Goal: Information Seeking & Learning: Check status

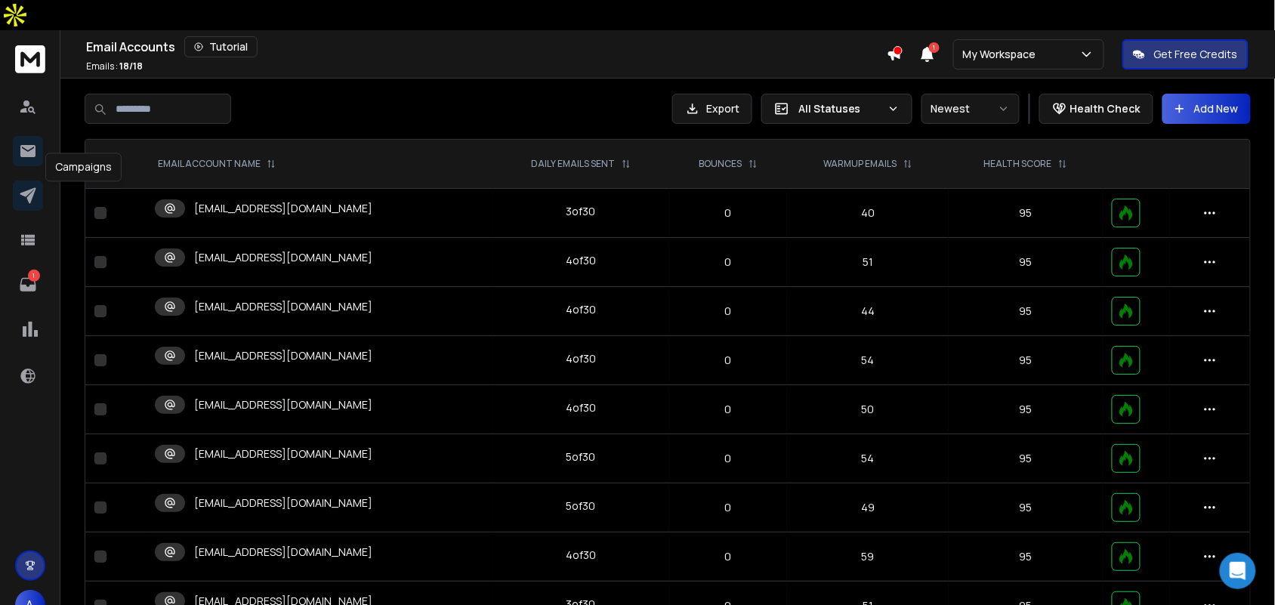
click at [24, 187] on icon at bounding box center [28, 196] width 18 height 18
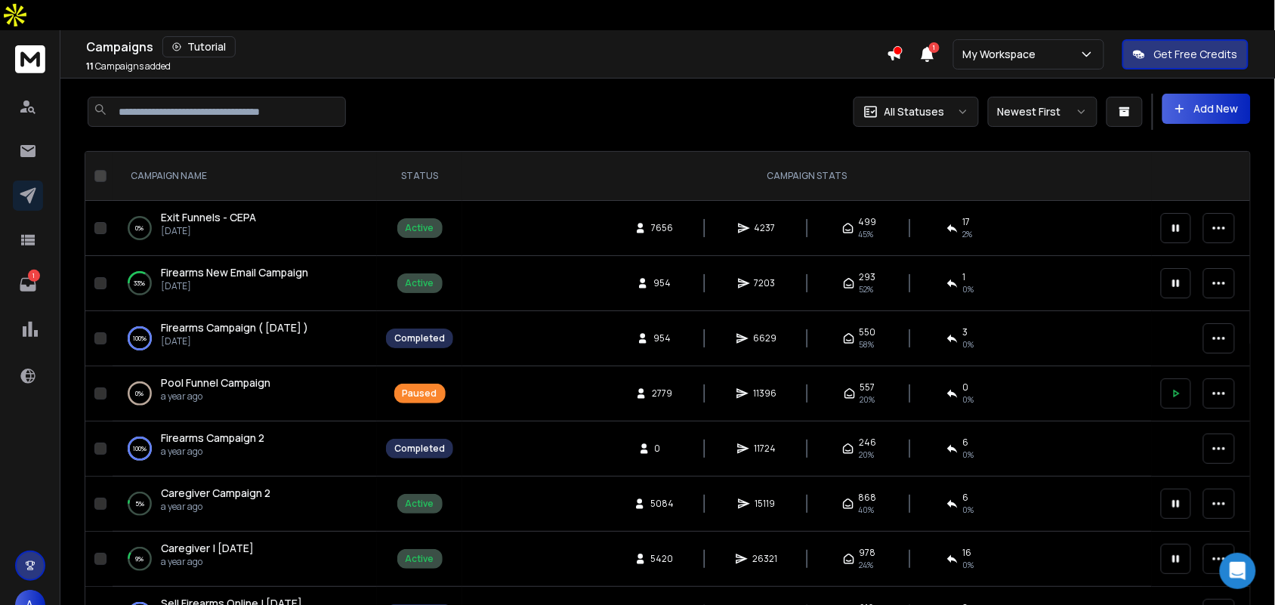
click at [224, 265] on span "Firearms New Email Campaign" at bounding box center [234, 272] width 147 height 14
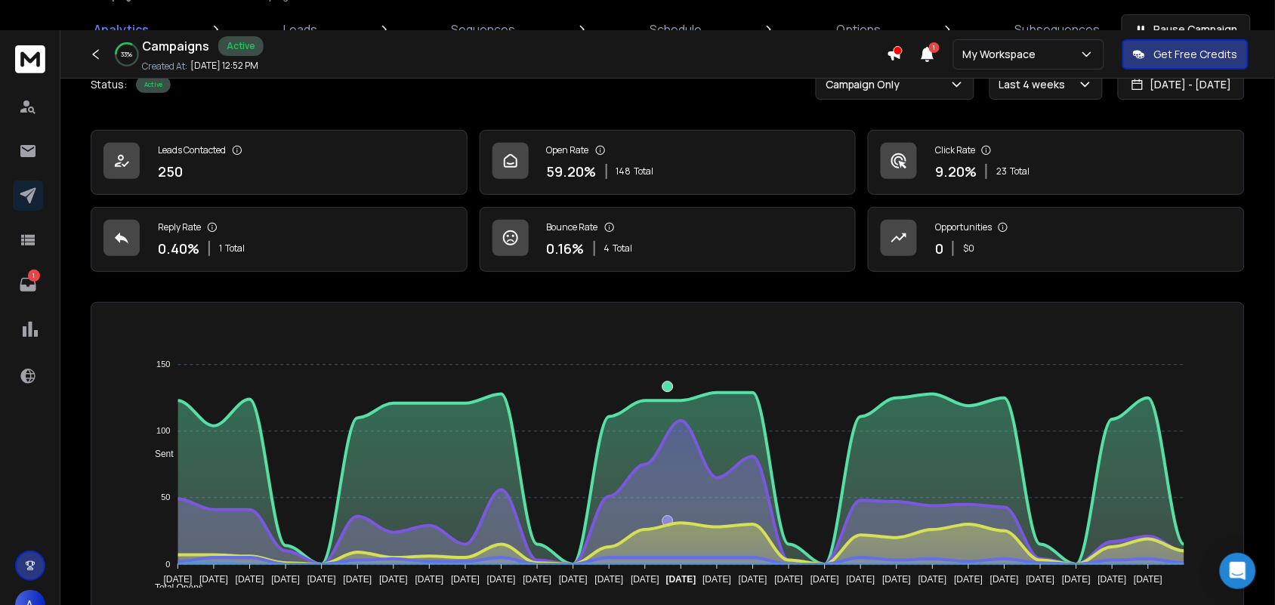
scroll to position [113, 0]
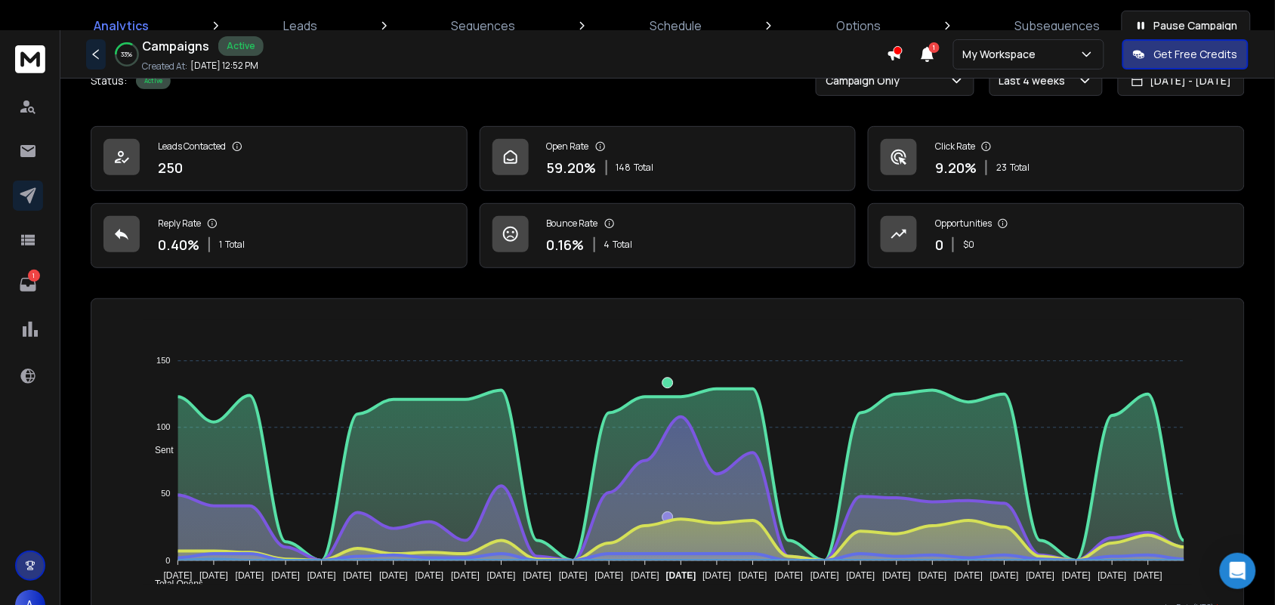
click at [96, 48] on icon at bounding box center [96, 55] width 14 height 14
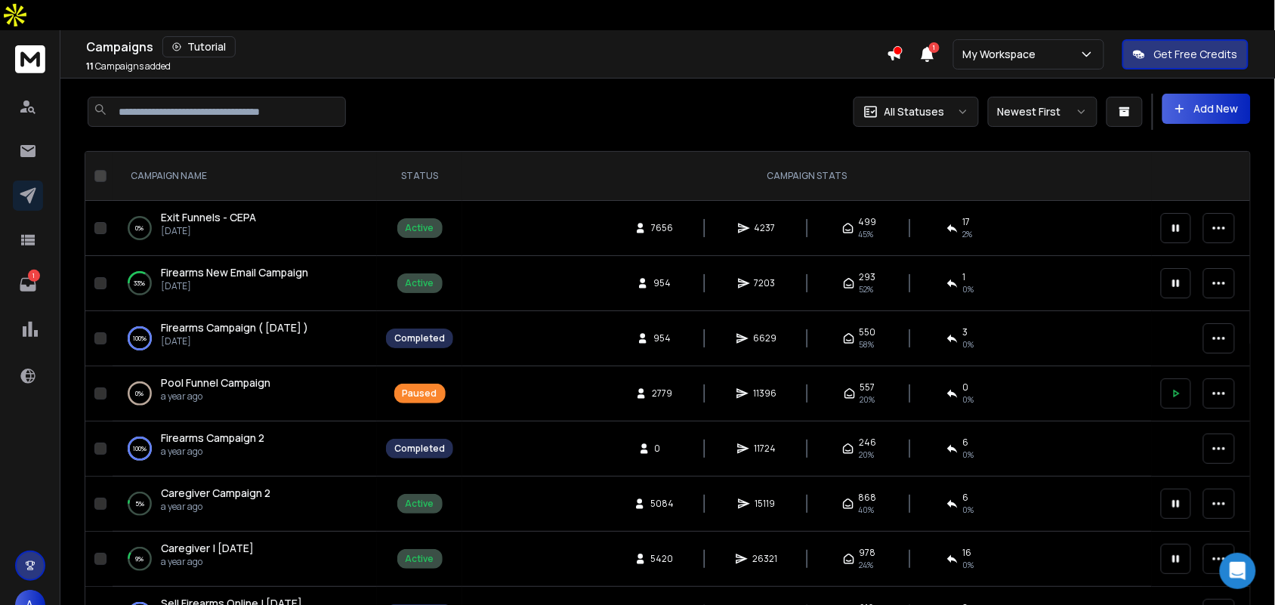
click at [216, 486] on span "Caregiver Campaign 2" at bounding box center [216, 493] width 110 height 14
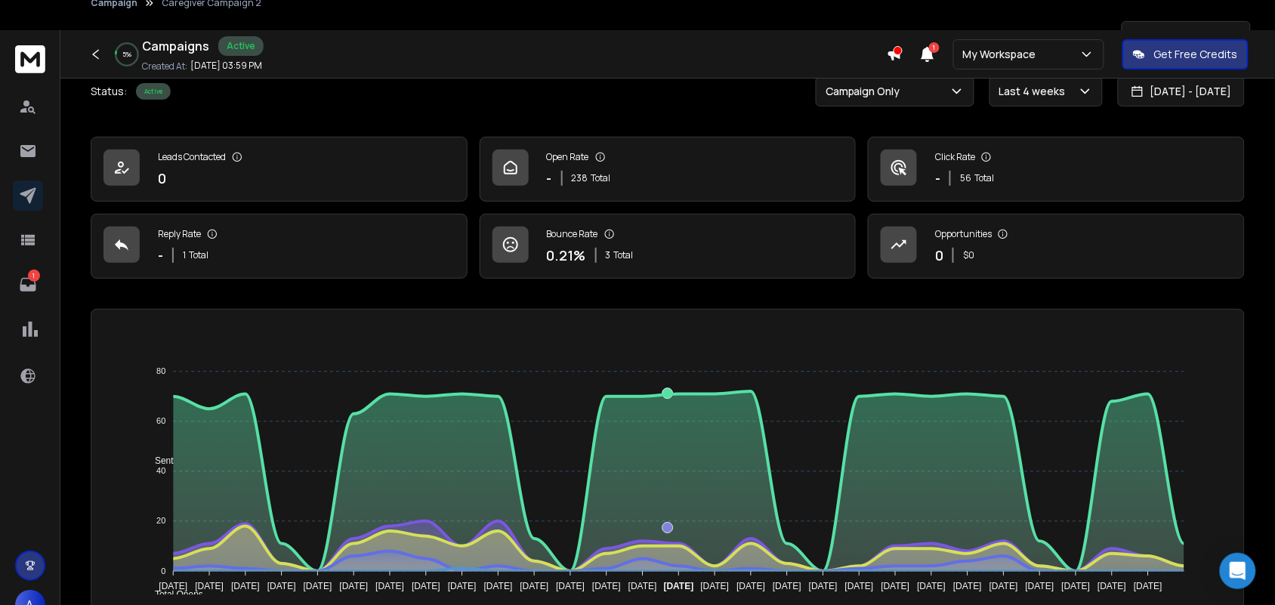
scroll to position [183, 0]
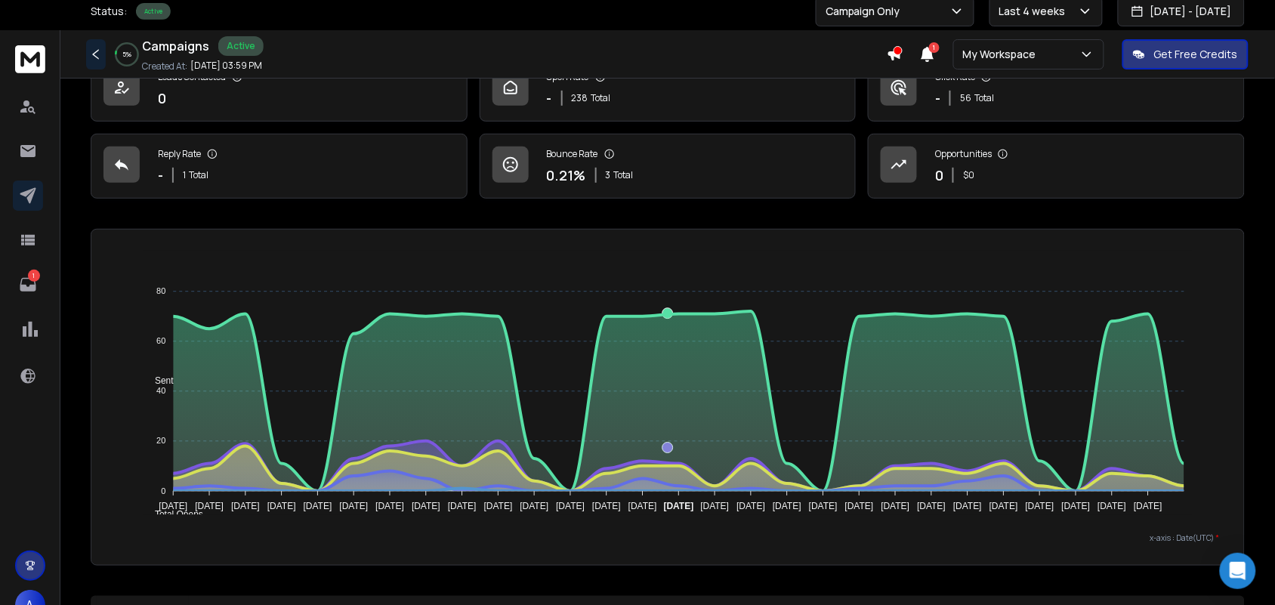
click at [102, 48] on icon at bounding box center [96, 55] width 14 height 14
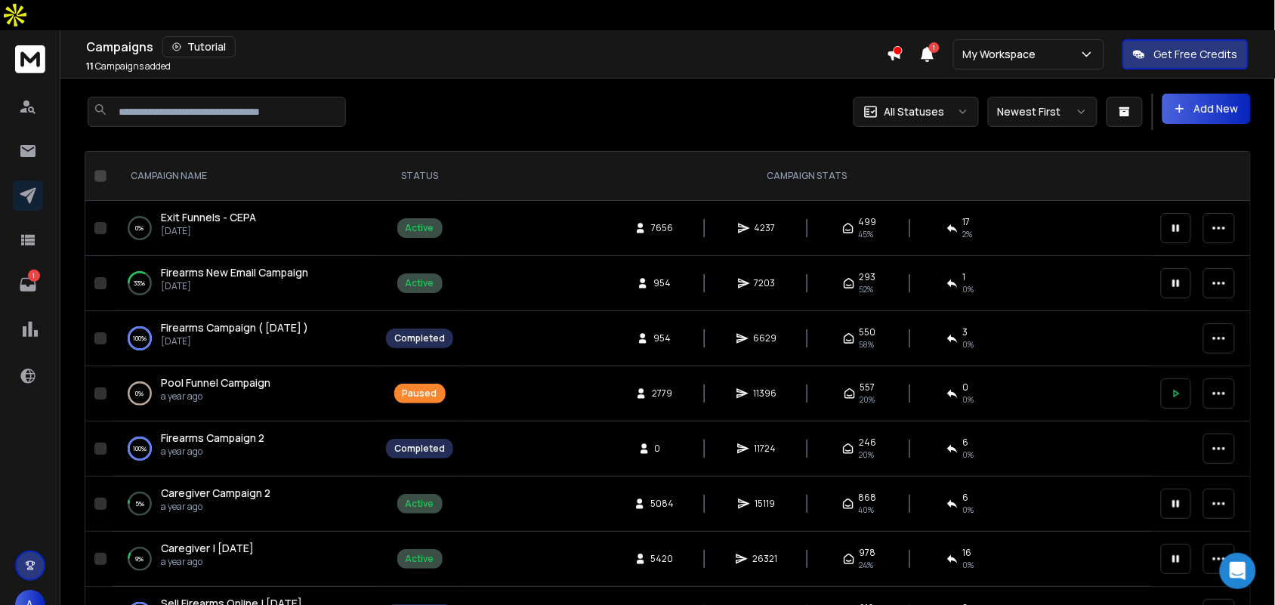
click at [216, 541] on span "Caregiver | [DATE]" at bounding box center [207, 548] width 93 height 14
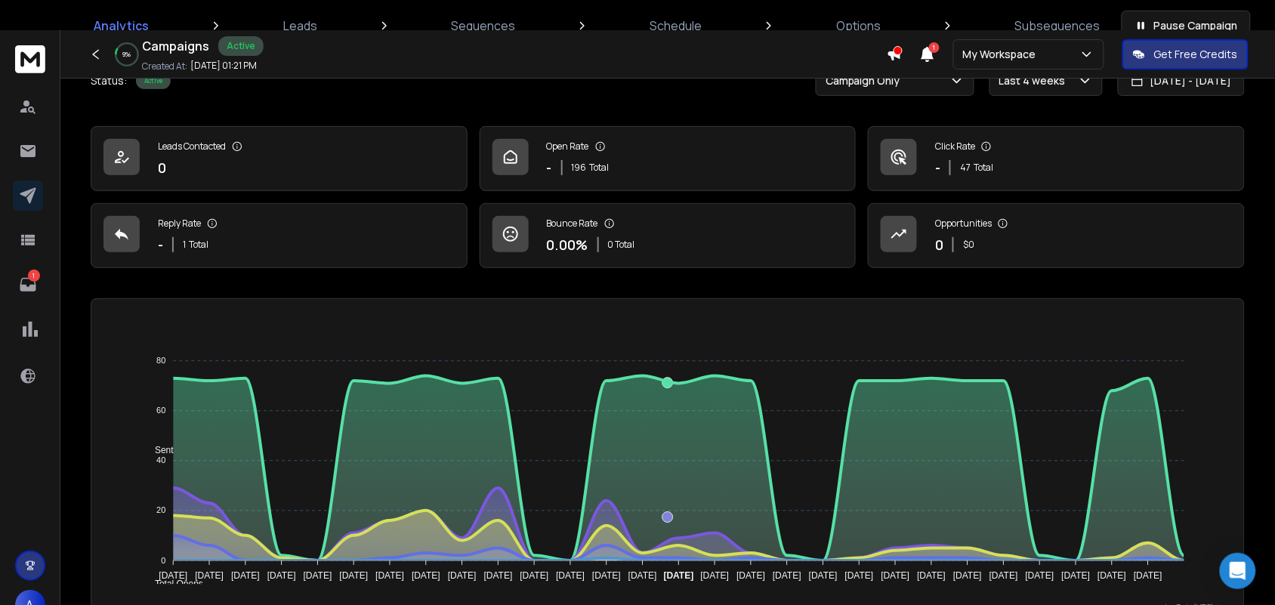
scroll to position [180, 0]
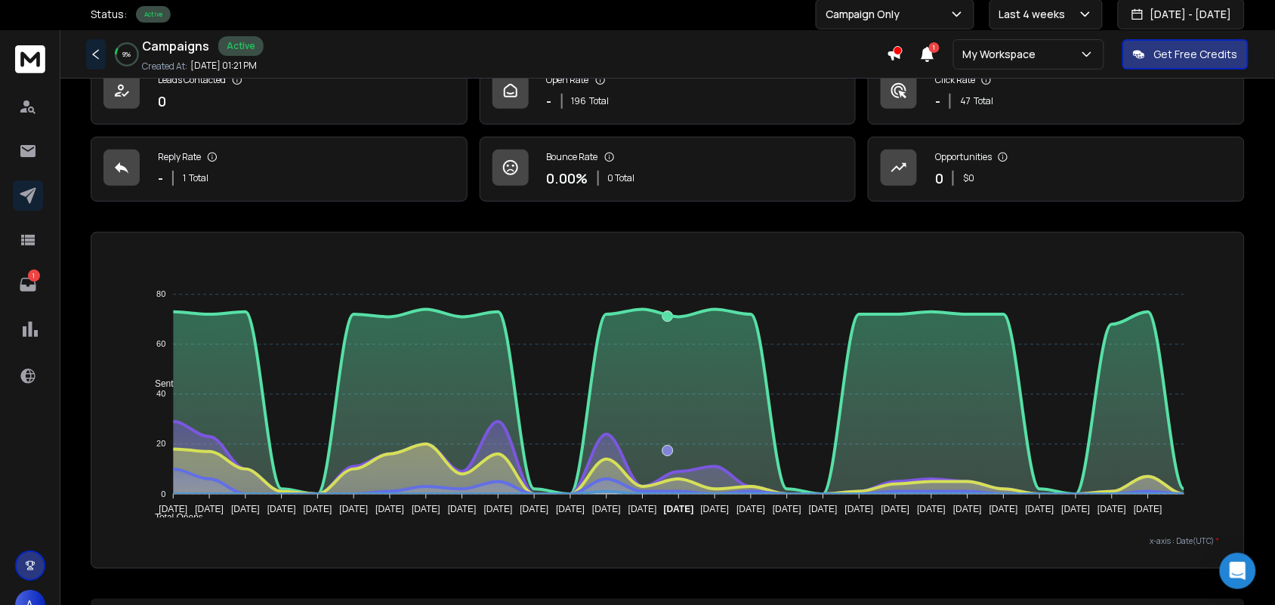
click at [86, 39] on button at bounding box center [96, 54] width 20 height 30
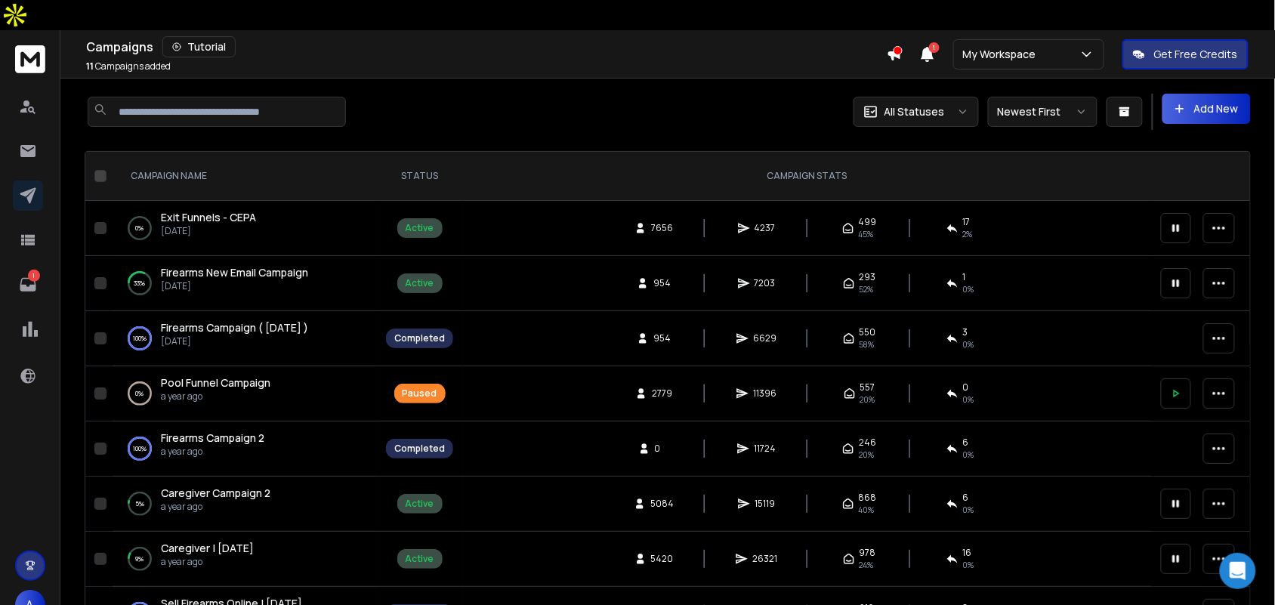
click at [213, 225] on p "[DATE]" at bounding box center [208, 231] width 95 height 12
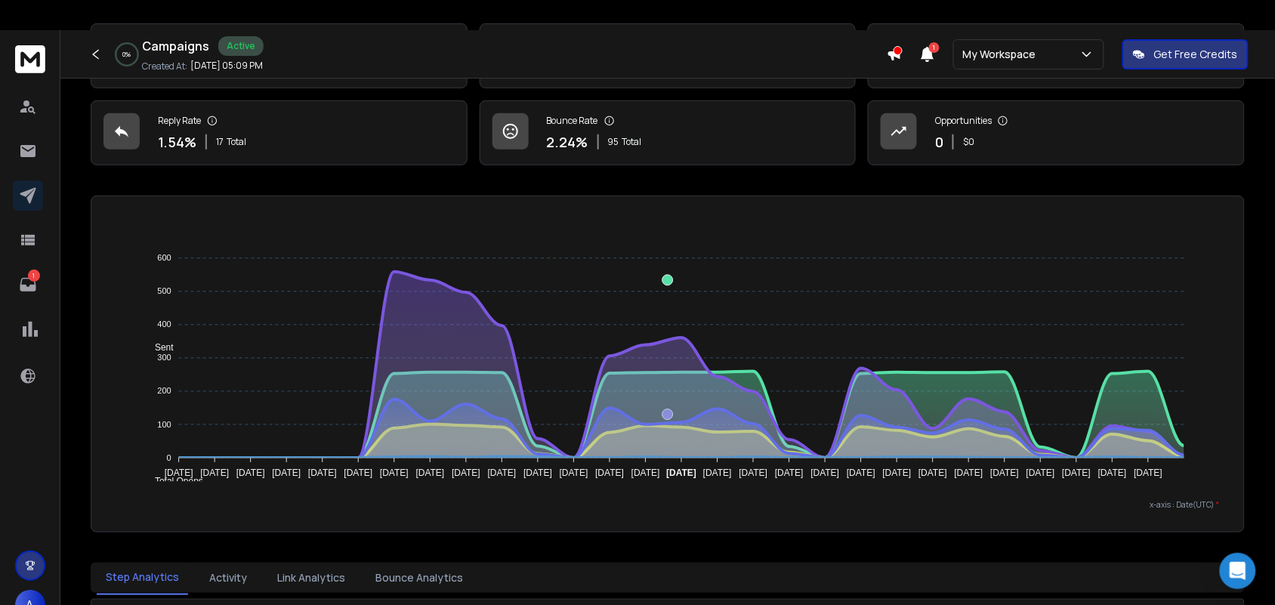
scroll to position [218, 0]
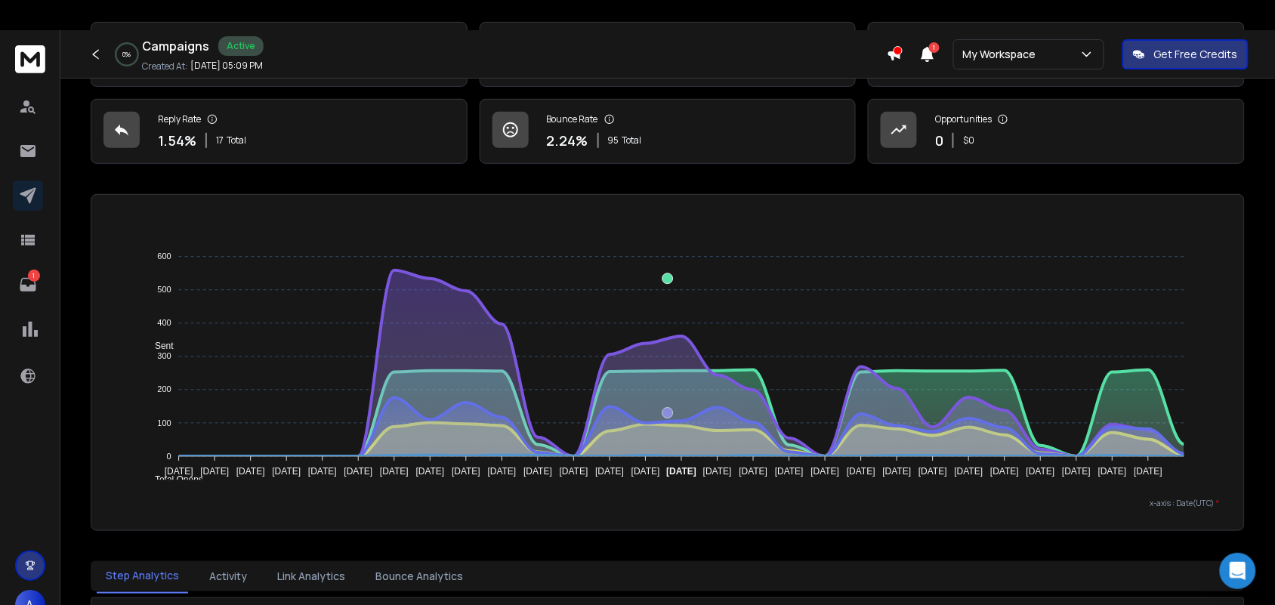
click at [1274, 565] on div "Campaign Exit Funnels - CEPA Analytics Leads Sequences Schedule Options Subsequ…" at bounding box center [667, 469] width 1215 height 1217
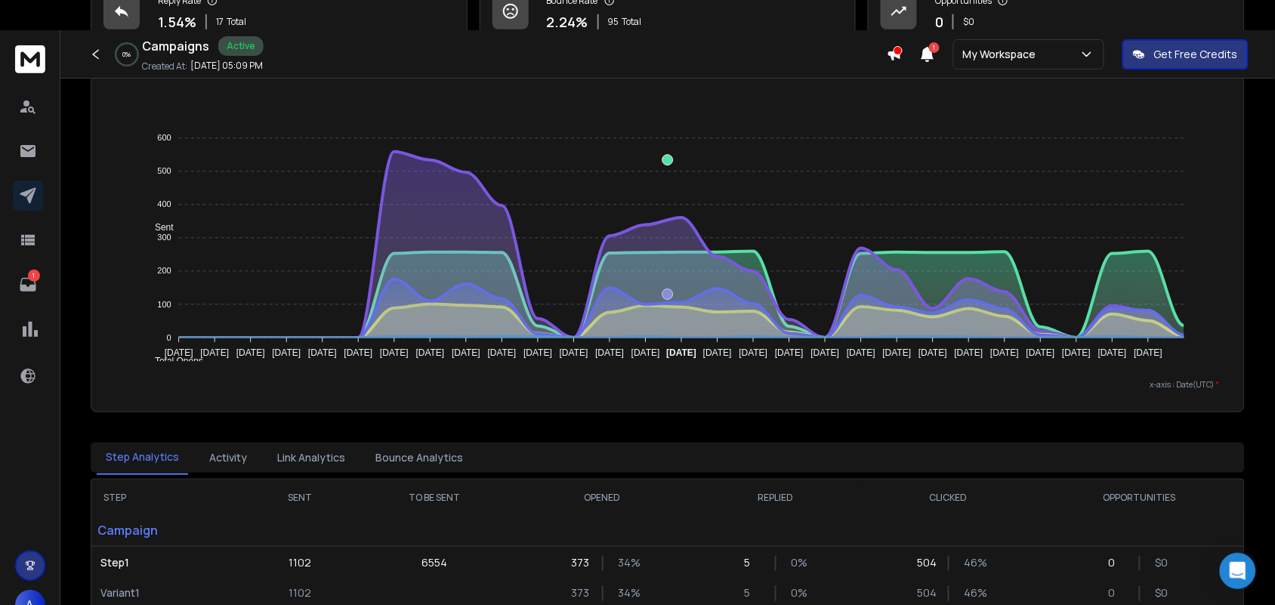
scroll to position [662, 0]
